Goal: Information Seeking & Learning: Learn about a topic

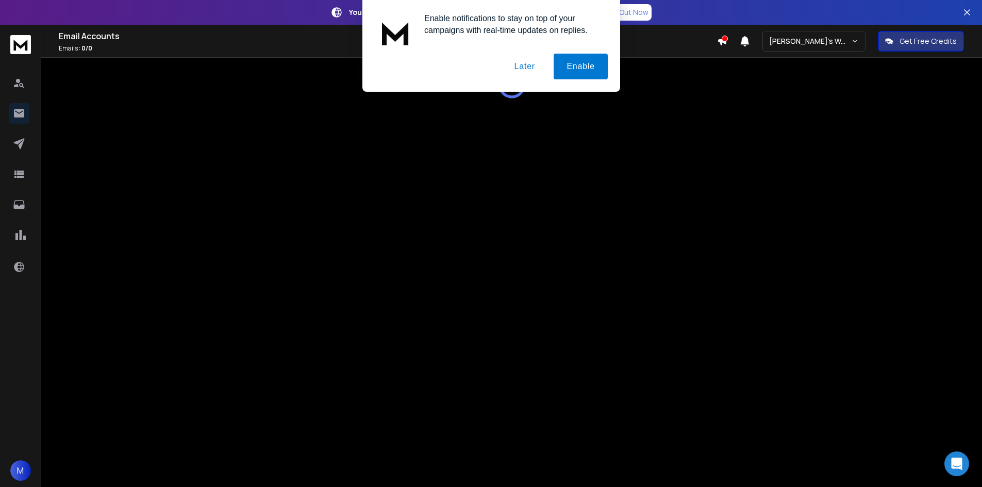
click at [528, 74] on button "Later" at bounding box center [524, 67] width 46 height 26
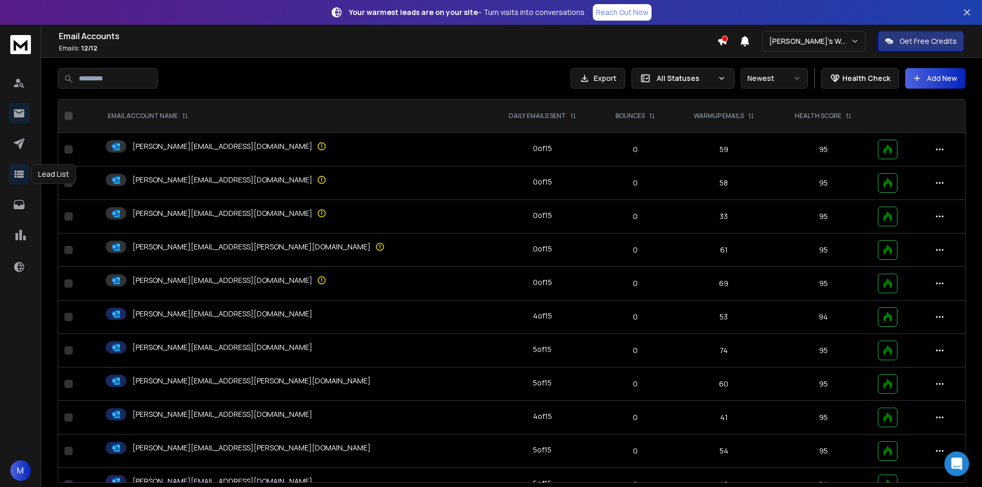
click at [15, 179] on icon at bounding box center [19, 174] width 12 height 12
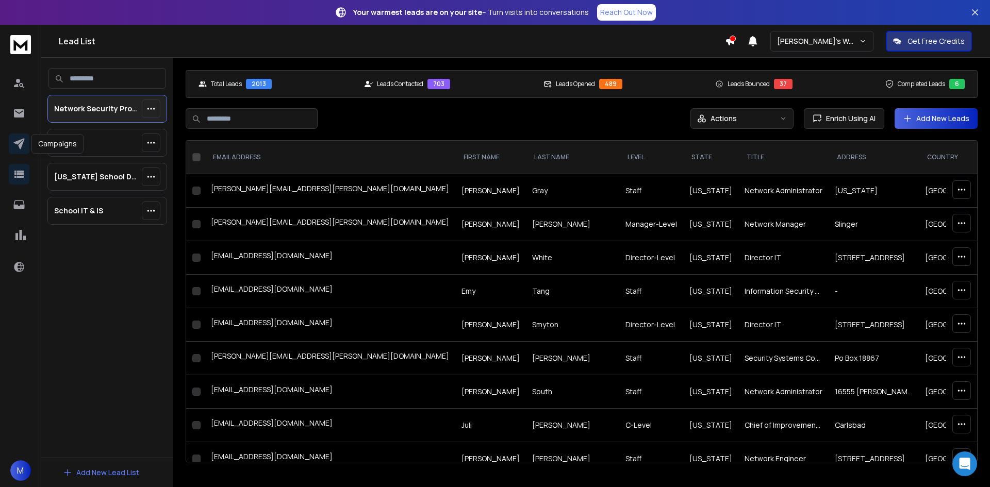
click at [21, 138] on icon at bounding box center [19, 144] width 12 height 12
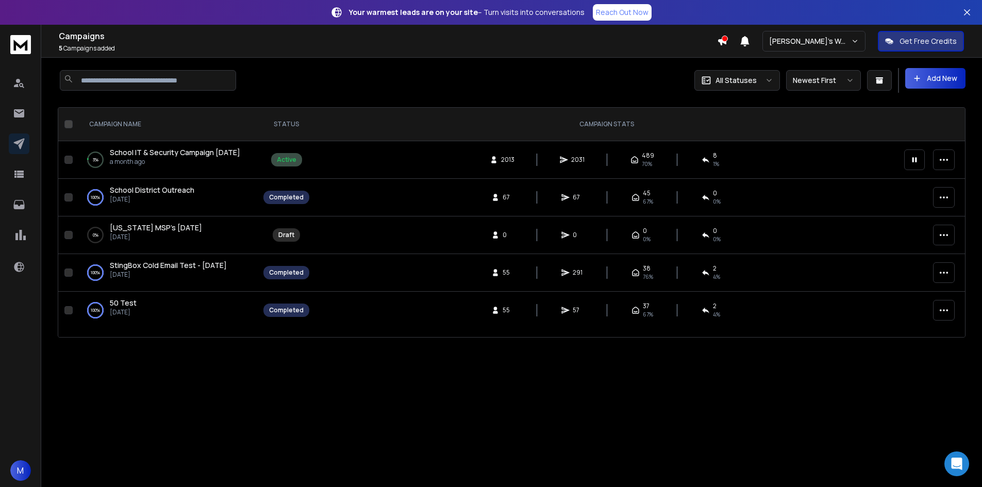
click at [195, 154] on span "School IT & Security Campaign [DATE]" at bounding box center [175, 152] width 130 height 10
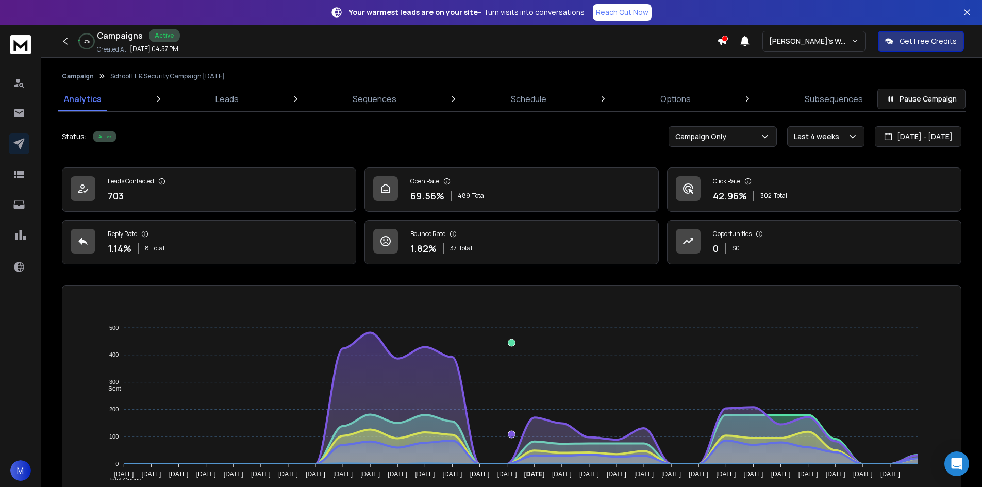
click at [185, 236] on link "Reply Rate 1.14 % 8 Total" at bounding box center [209, 242] width 294 height 44
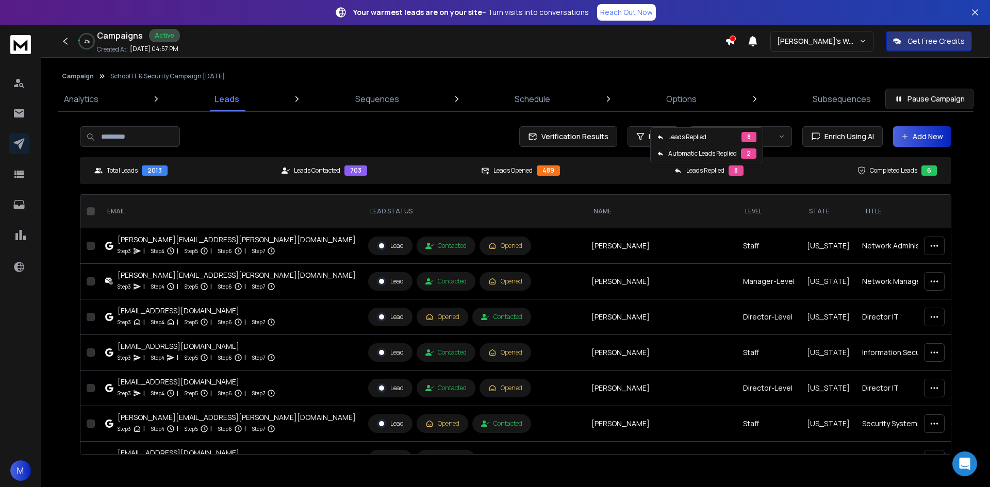
click at [694, 170] on p "Leads Replied" at bounding box center [705, 170] width 38 height 8
click at [21, 173] on icon at bounding box center [19, 174] width 12 height 12
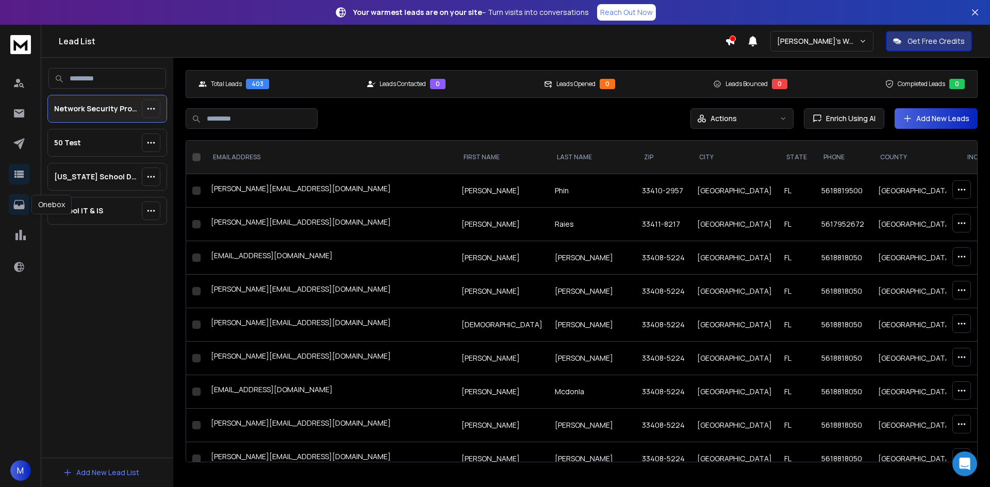
click at [24, 196] on link at bounding box center [19, 204] width 21 height 21
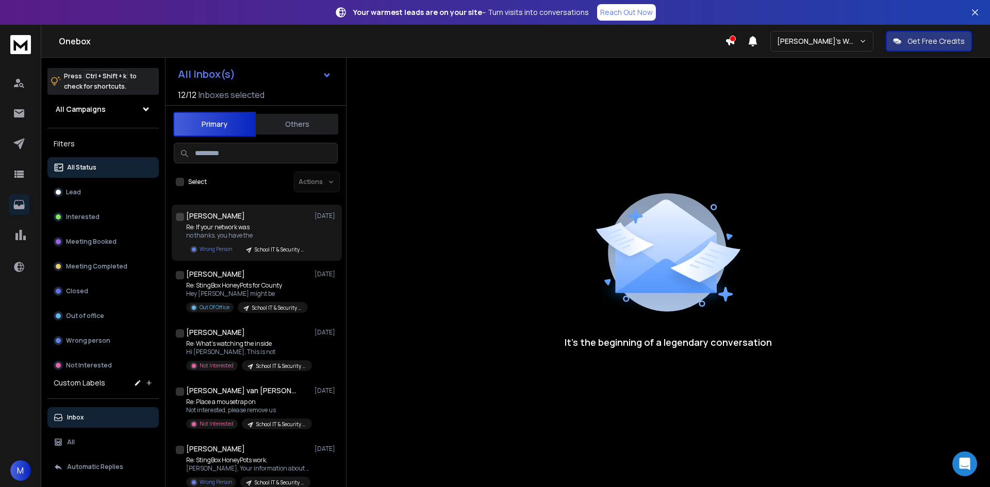
click at [258, 218] on div "[PERSON_NAME] [DATE]" at bounding box center [262, 216] width 152 height 10
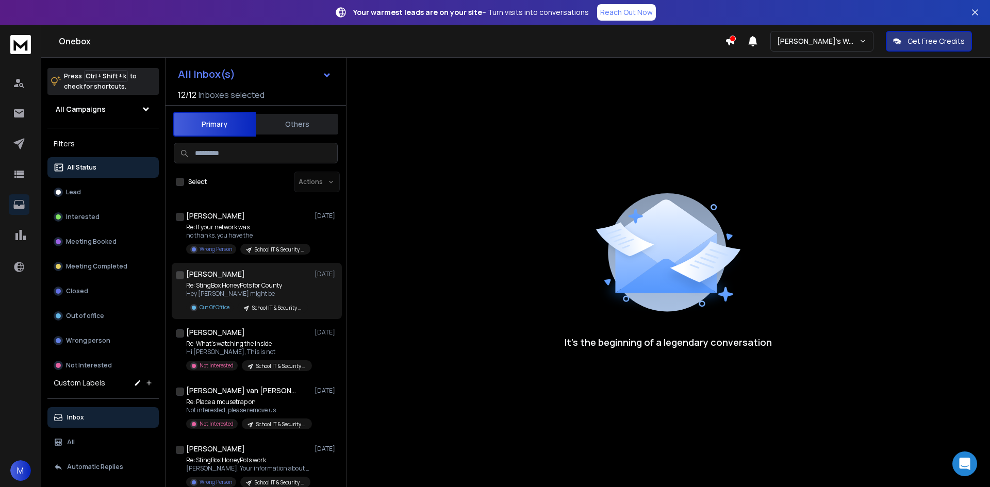
click at [262, 270] on div "[PERSON_NAME] [DATE]" at bounding box center [262, 274] width 152 height 10
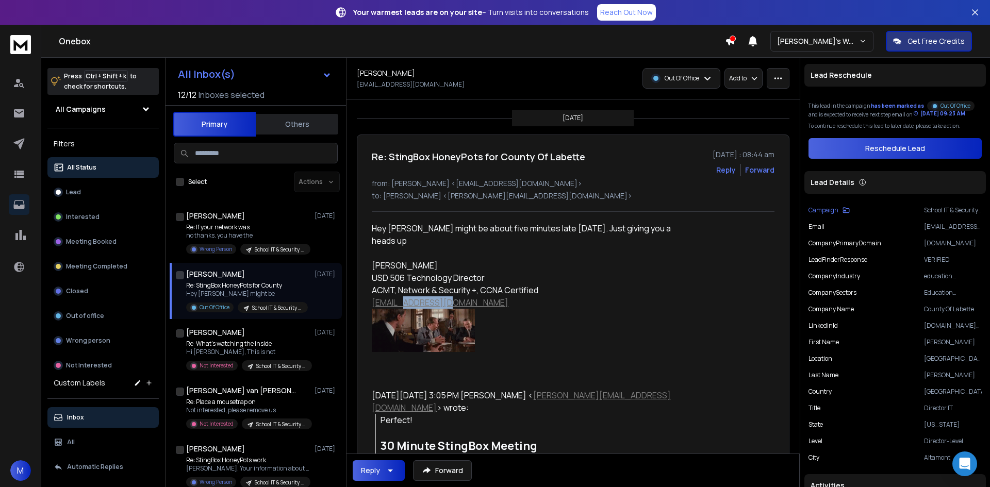
drag, startPoint x: 449, startPoint y: 289, endPoint x: 407, endPoint y: 288, distance: 42.8
click at [407, 288] on div "[PERSON_NAME] USD 506 Technology Director ACMT, Network & Security +, CCNA Cert…" at bounding box center [522, 283] width 301 height 49
